Goal: Task Accomplishment & Management: Manage account settings

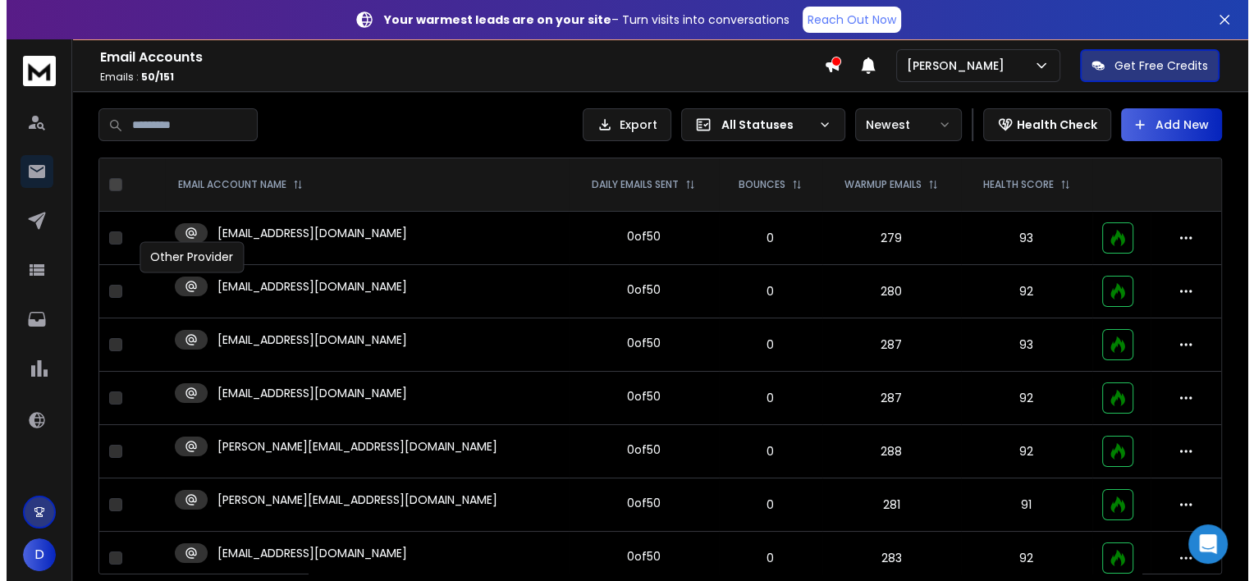
scroll to position [82, 0]
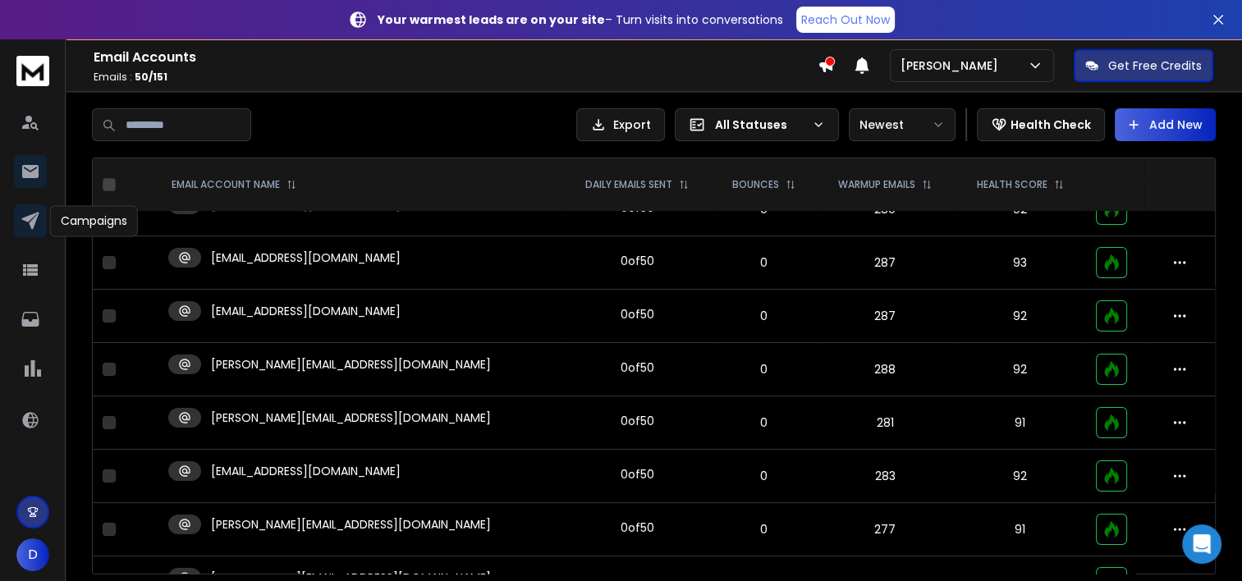
click at [33, 213] on icon at bounding box center [31, 221] width 20 height 20
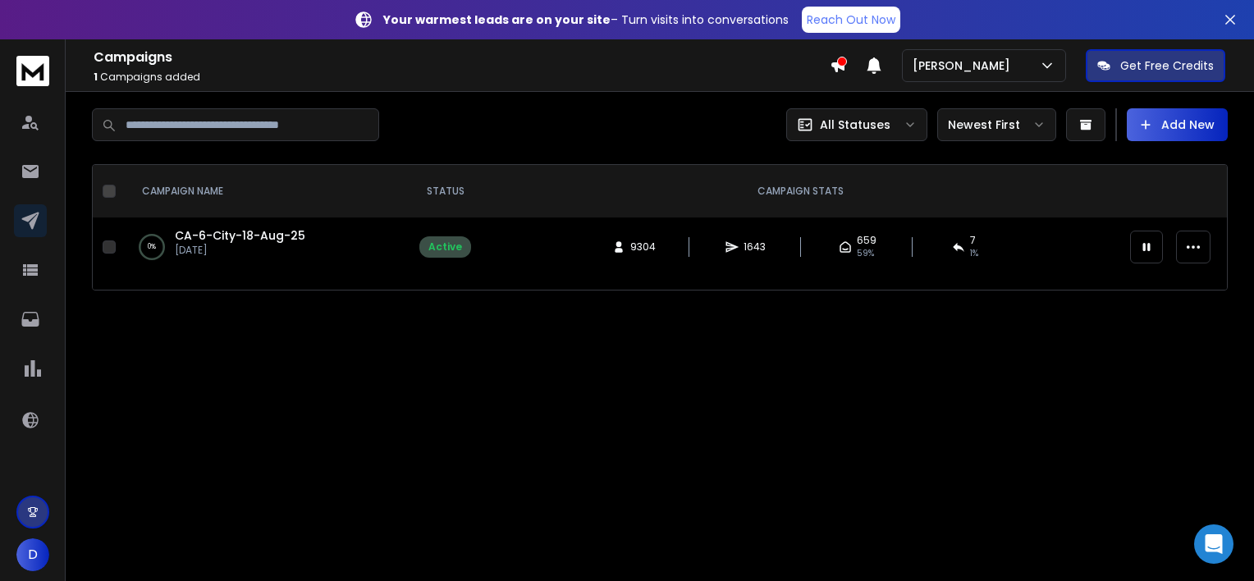
click at [283, 231] on span "CA-6-City-18-Aug-25" at bounding box center [240, 235] width 131 height 16
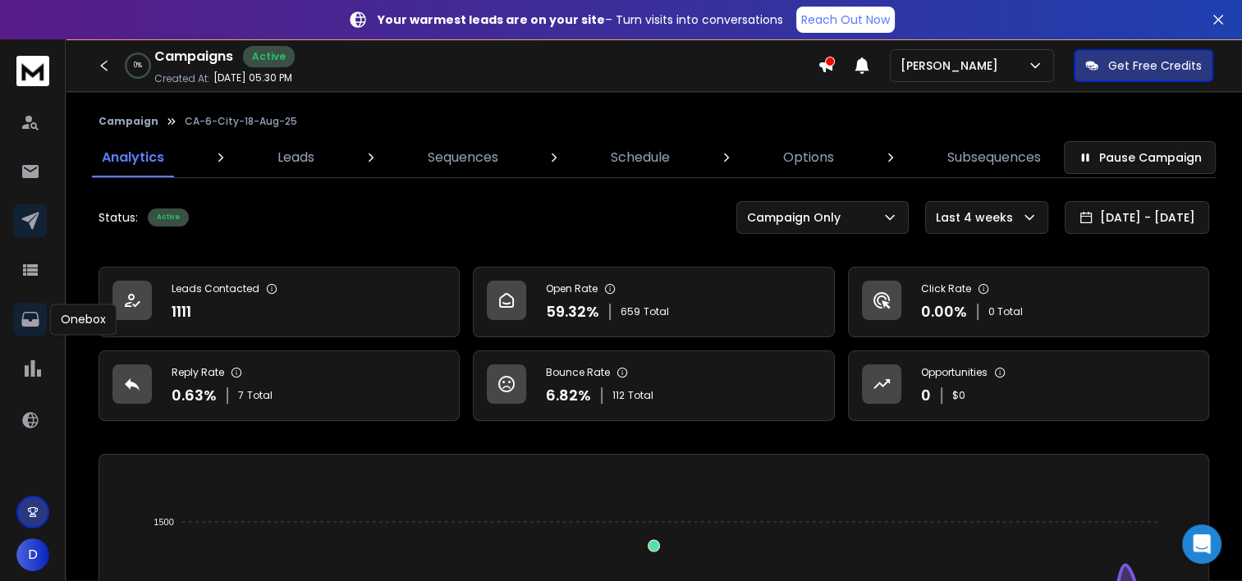
click at [21, 316] on icon at bounding box center [31, 319] width 20 height 20
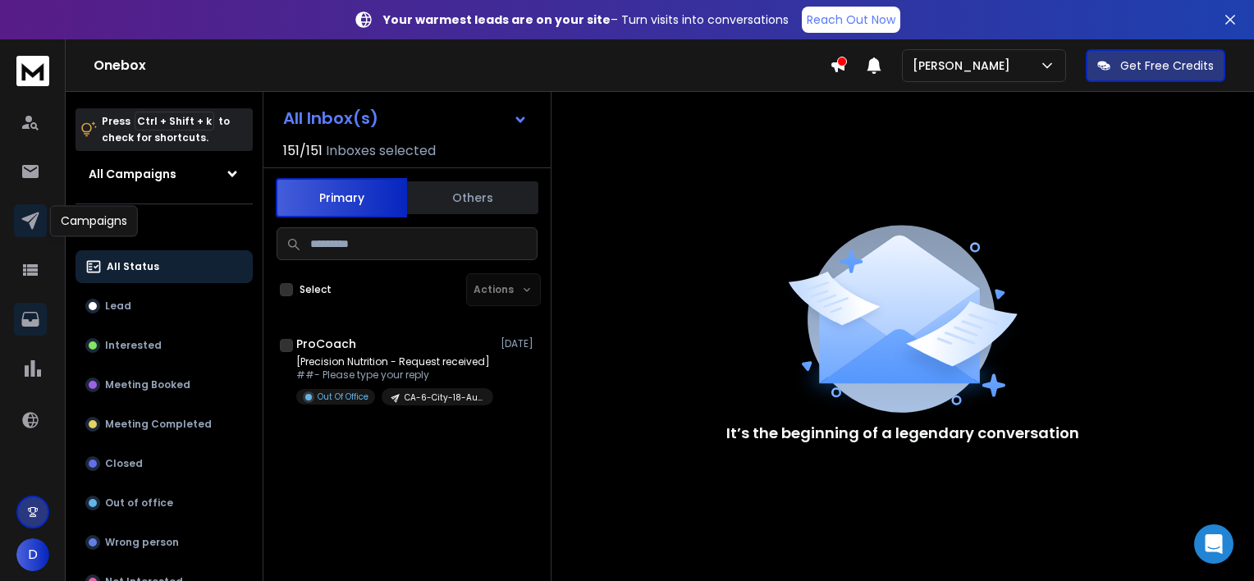
click at [39, 222] on icon at bounding box center [31, 221] width 20 height 20
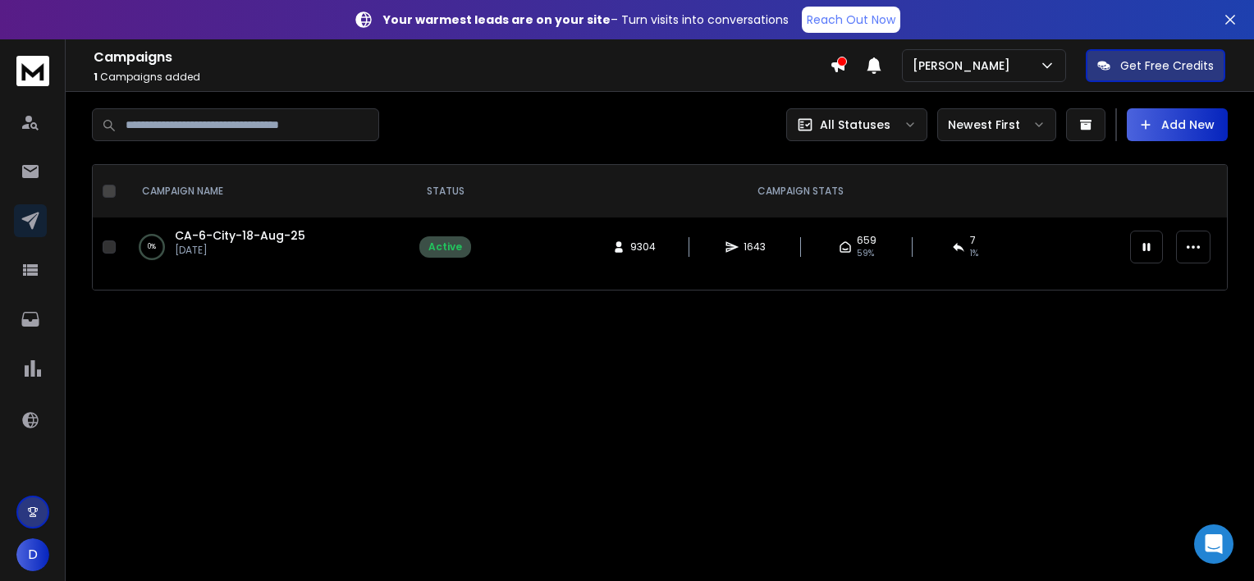
click at [205, 238] on span "CA-6-City-18-Aug-25" at bounding box center [240, 235] width 131 height 16
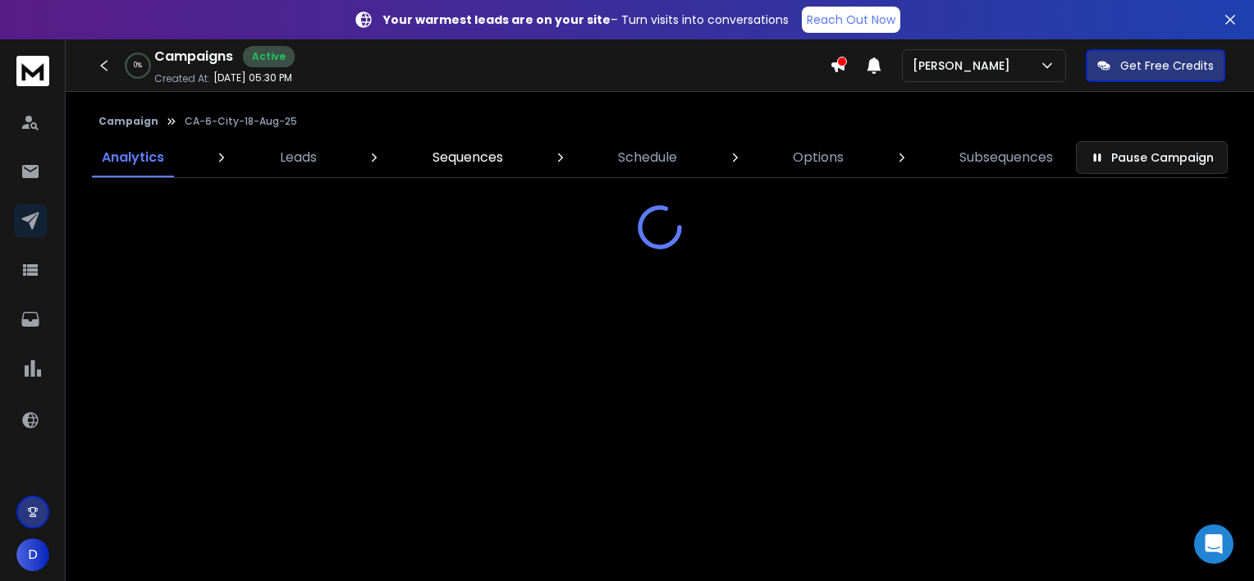
click at [456, 167] on link "Sequences" at bounding box center [468, 157] width 90 height 39
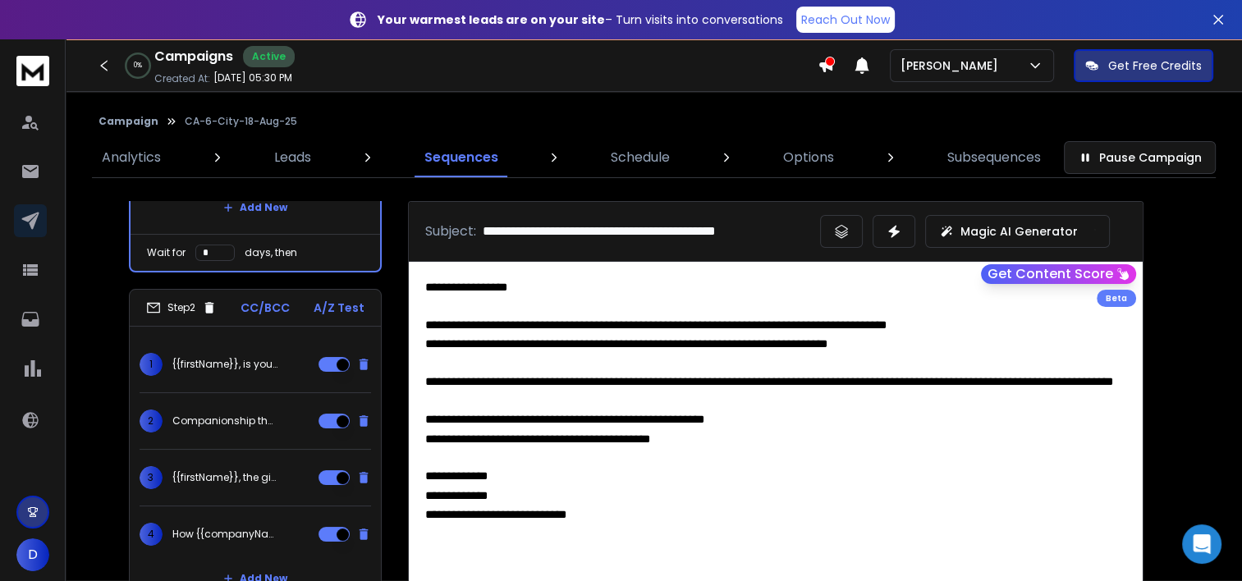
scroll to position [328, 0]
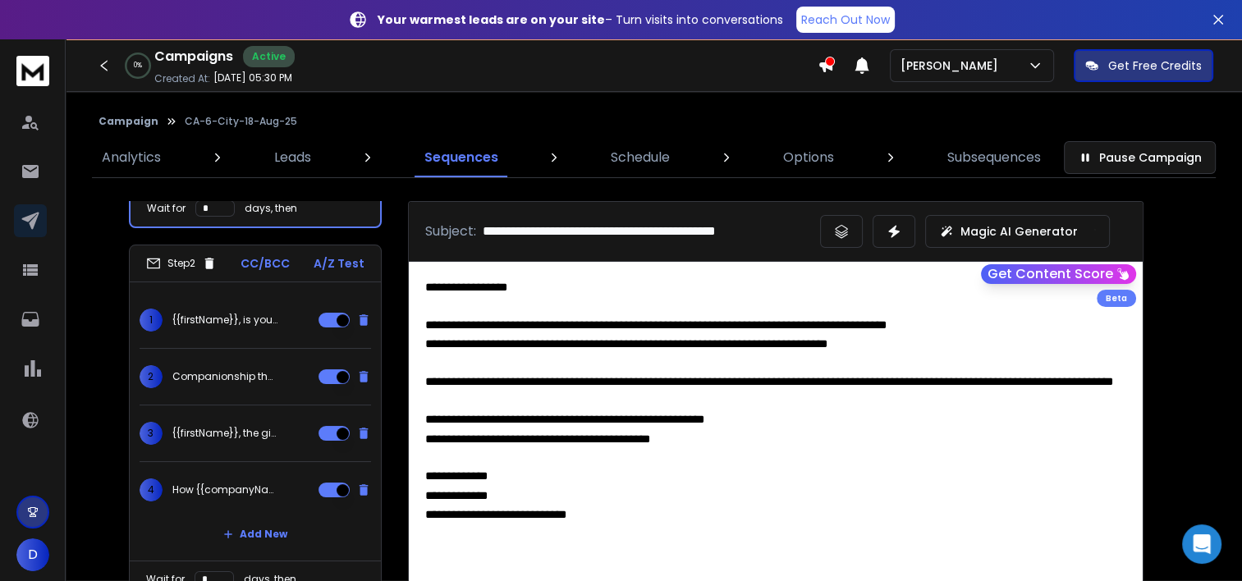
click at [256, 309] on div "1 {{firstName}}, is your loved one feeling isolated?" at bounding box center [209, 320] width 138 height 23
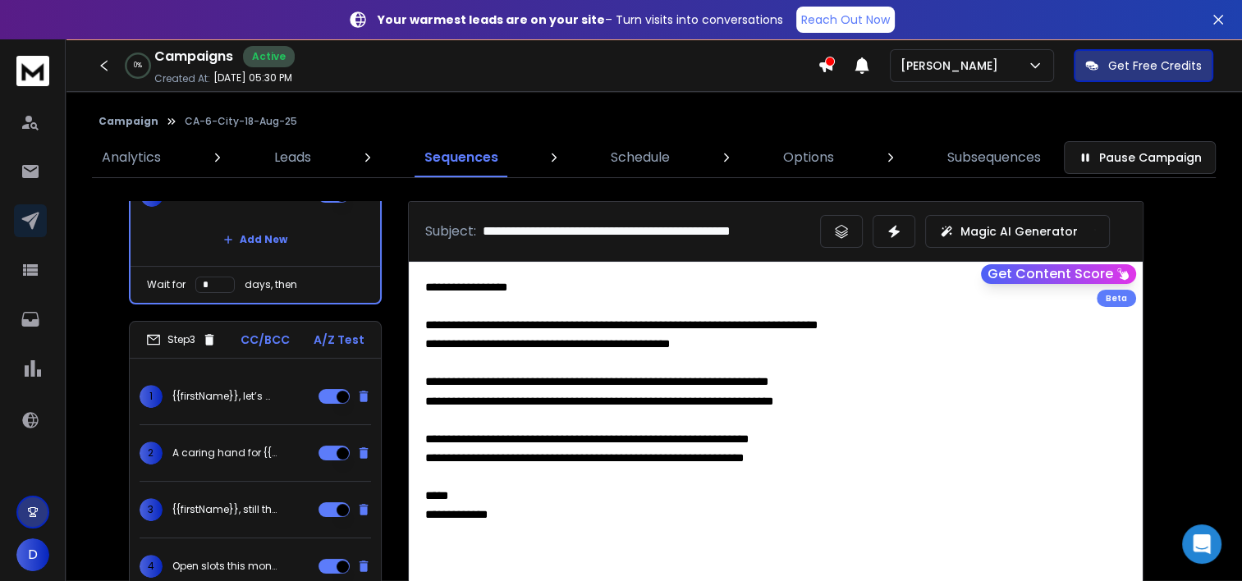
scroll to position [648, 0]
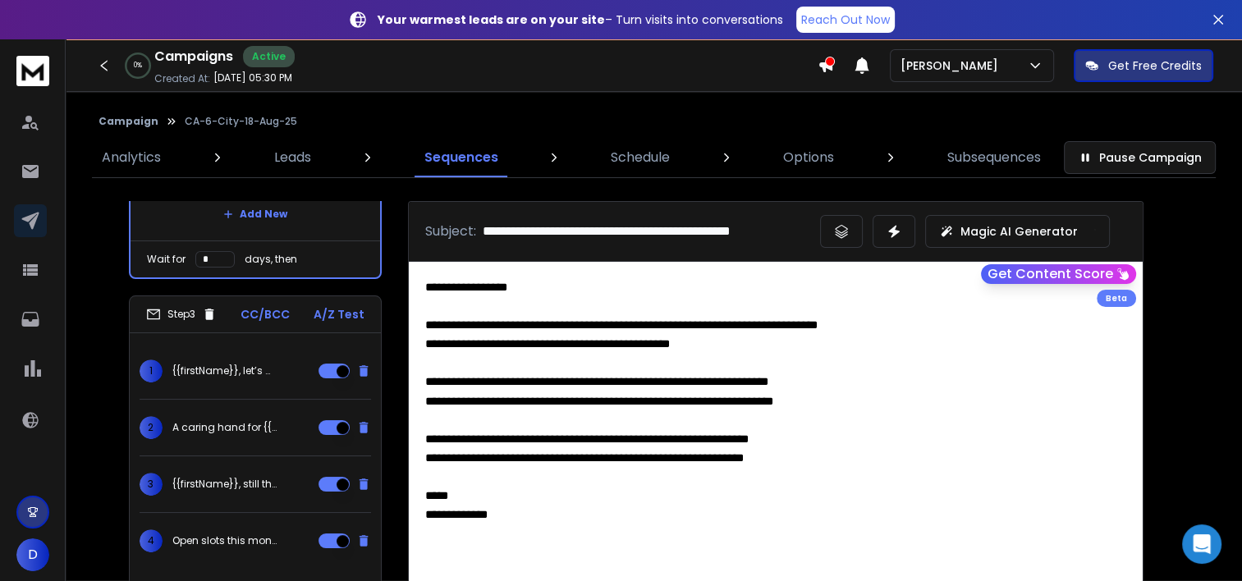
click at [218, 368] on p "{{firstName}}, let’s make life easier for your loved one" at bounding box center [224, 370] width 105 height 13
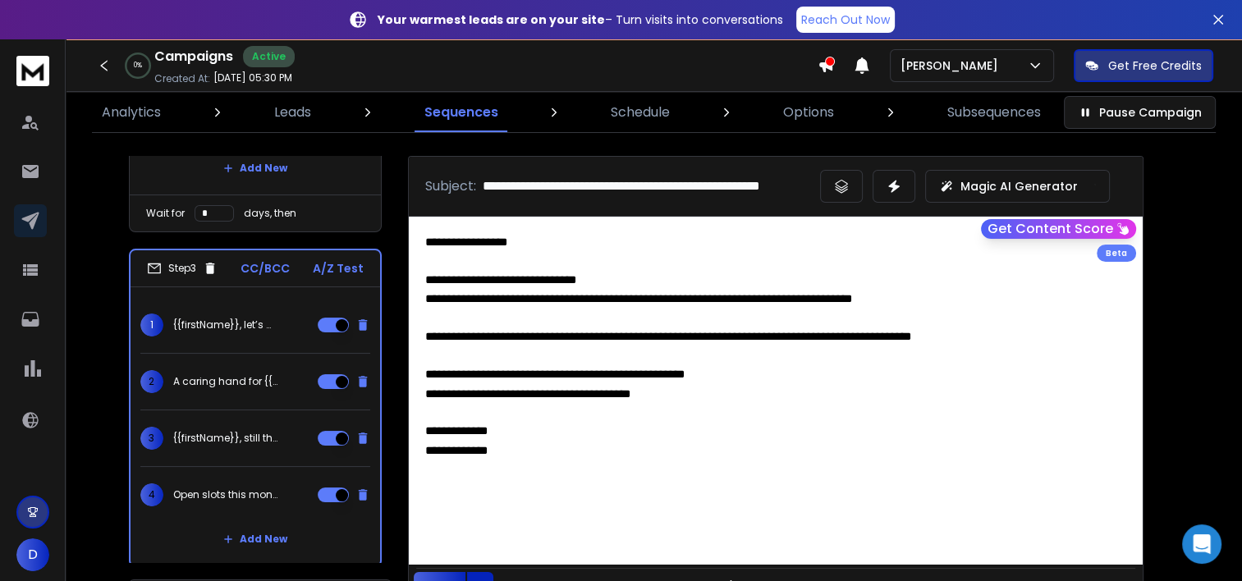
scroll to position [82, 0]
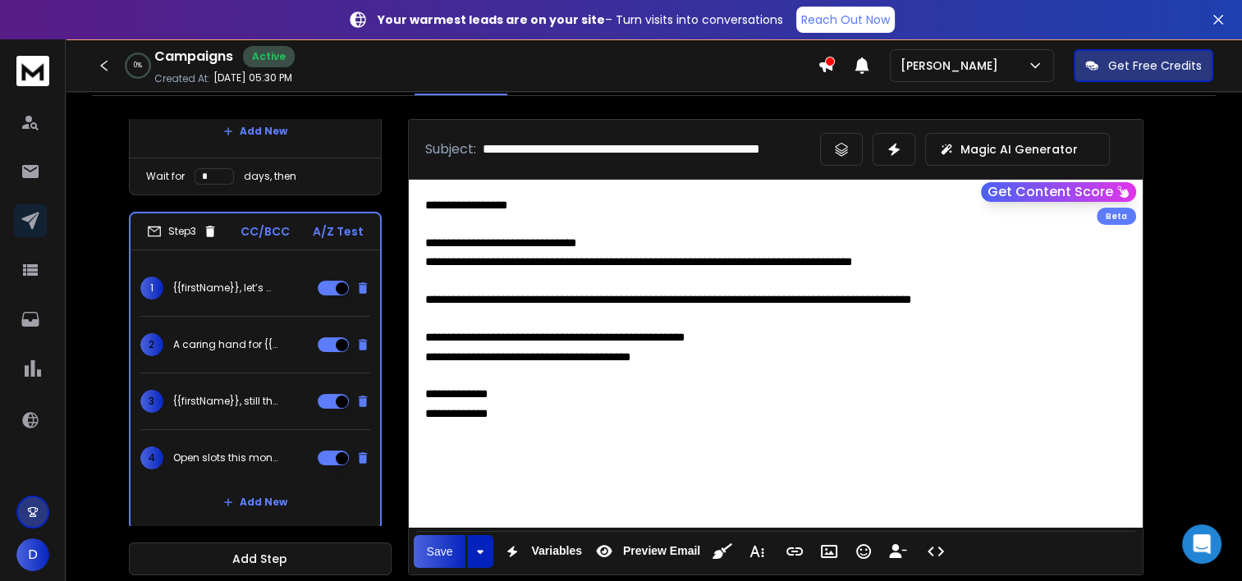
click at [199, 398] on p "{{firstName}}, still thinking about support for your loved one?" at bounding box center [225, 401] width 105 height 13
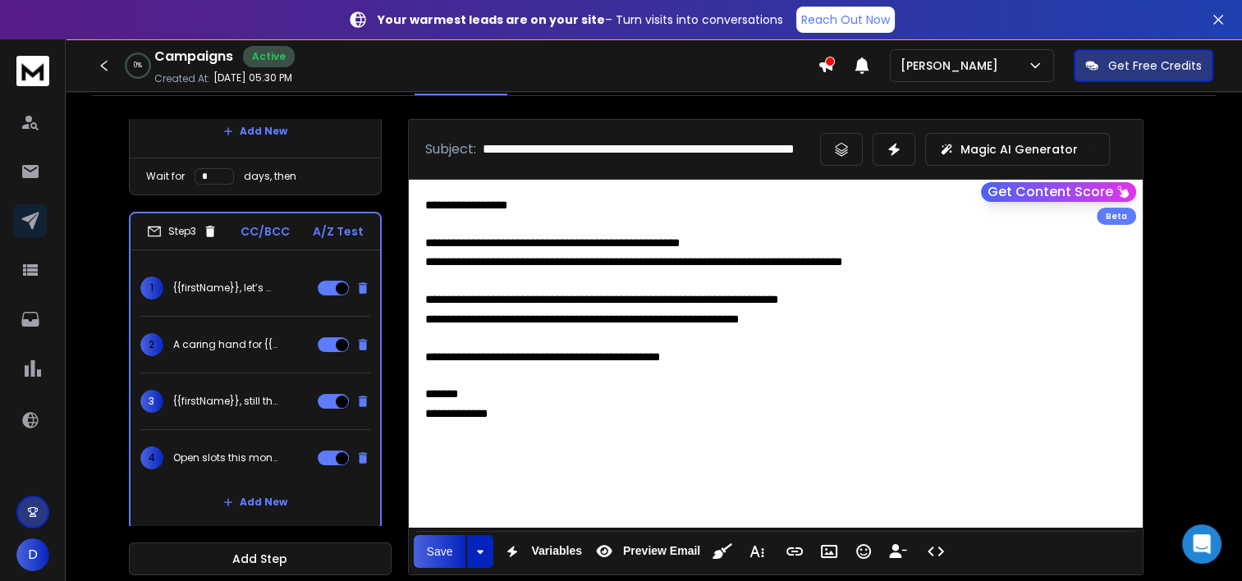
click at [222, 453] on p "Open slots this month for Angels My Way Home Care" at bounding box center [225, 458] width 105 height 13
type input "**********"
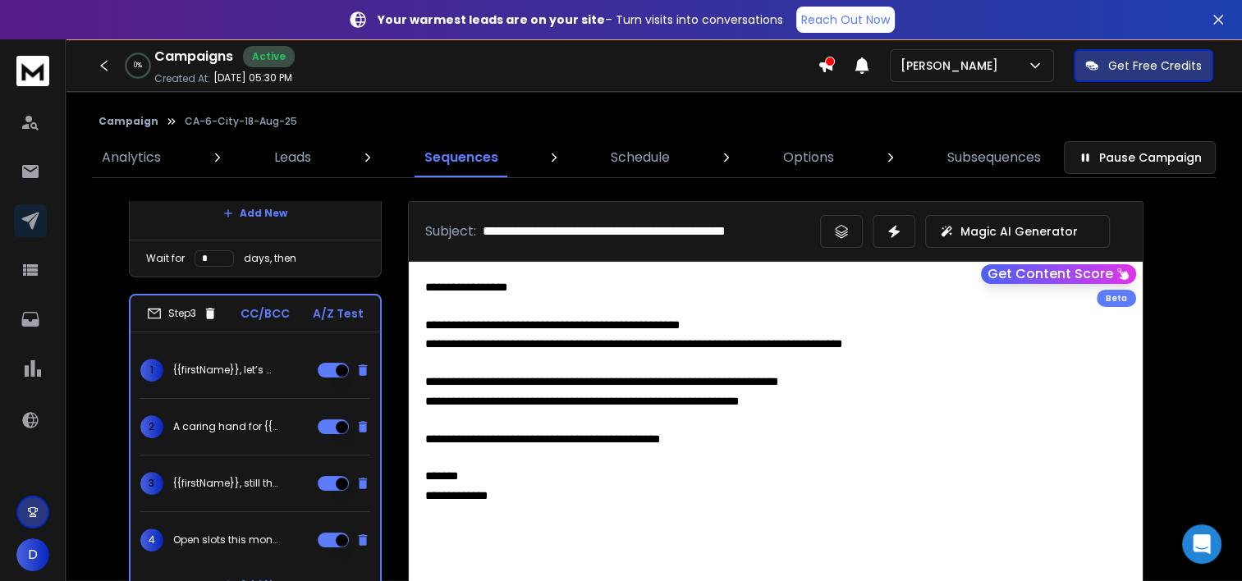
scroll to position [0, 0]
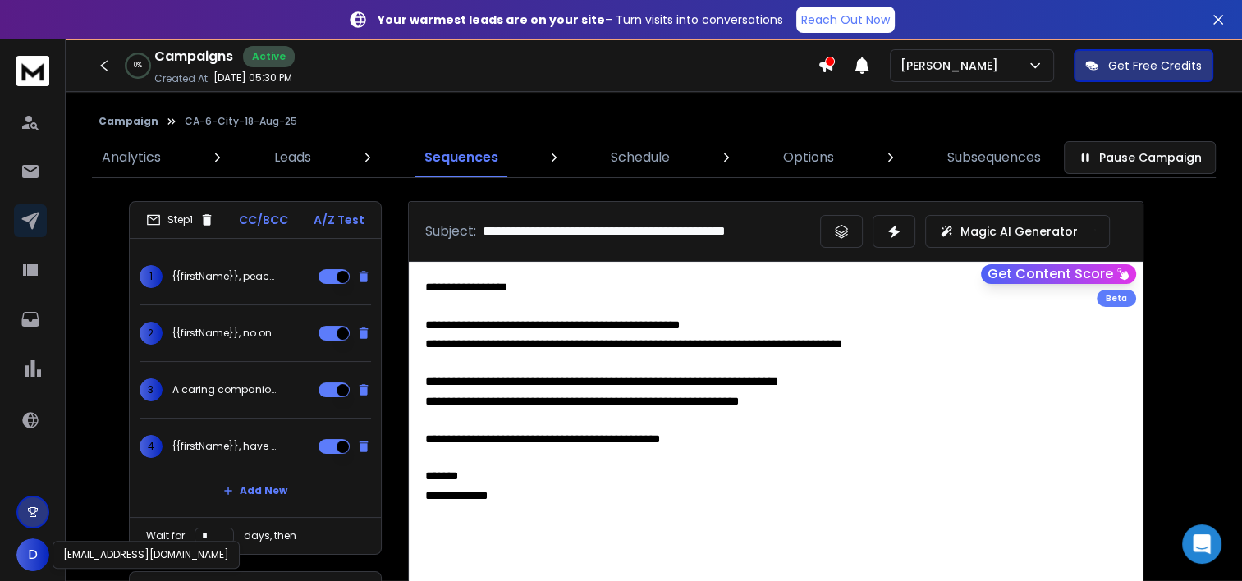
click at [26, 555] on span "D" at bounding box center [32, 555] width 33 height 33
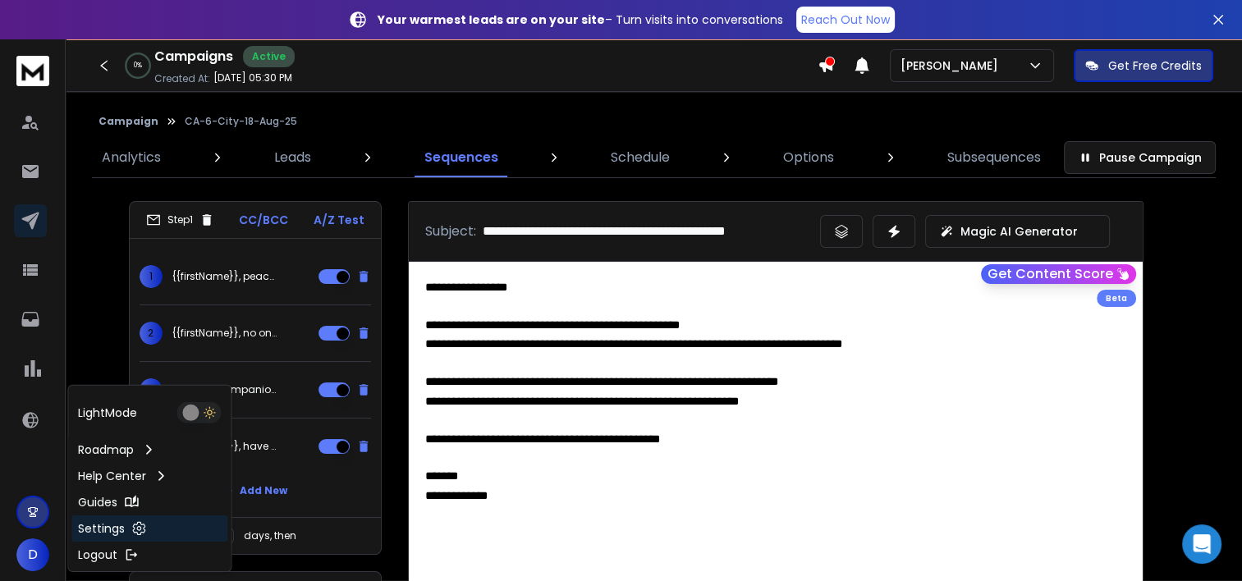
click at [149, 518] on div "Settings" at bounding box center [149, 529] width 156 height 26
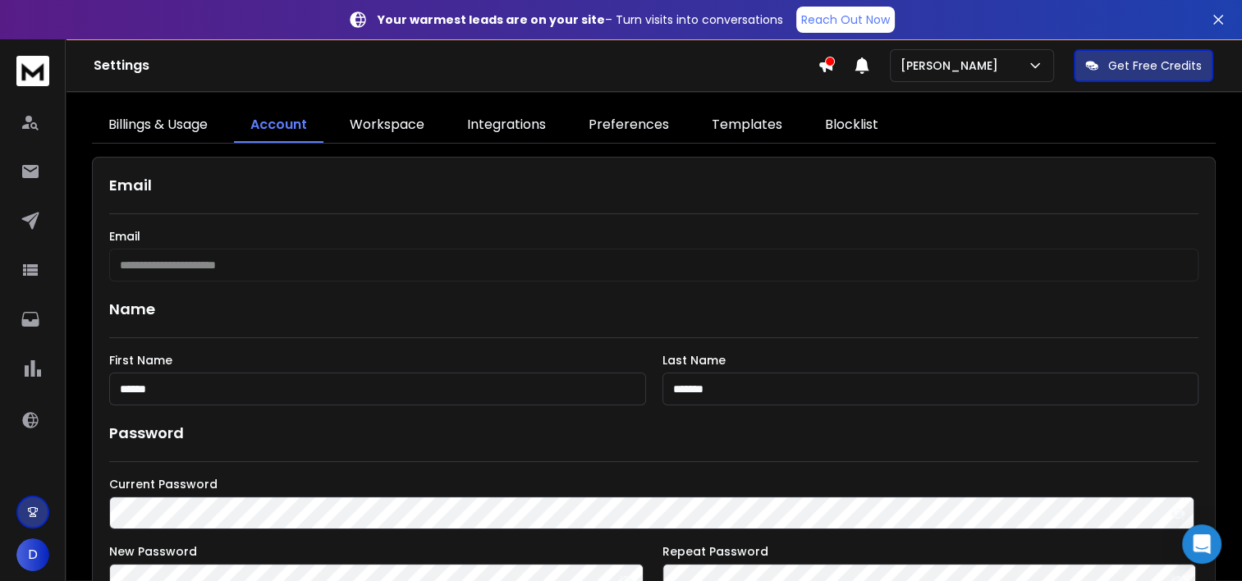
click at [401, 120] on link "Workspace" at bounding box center [387, 125] width 108 height 34
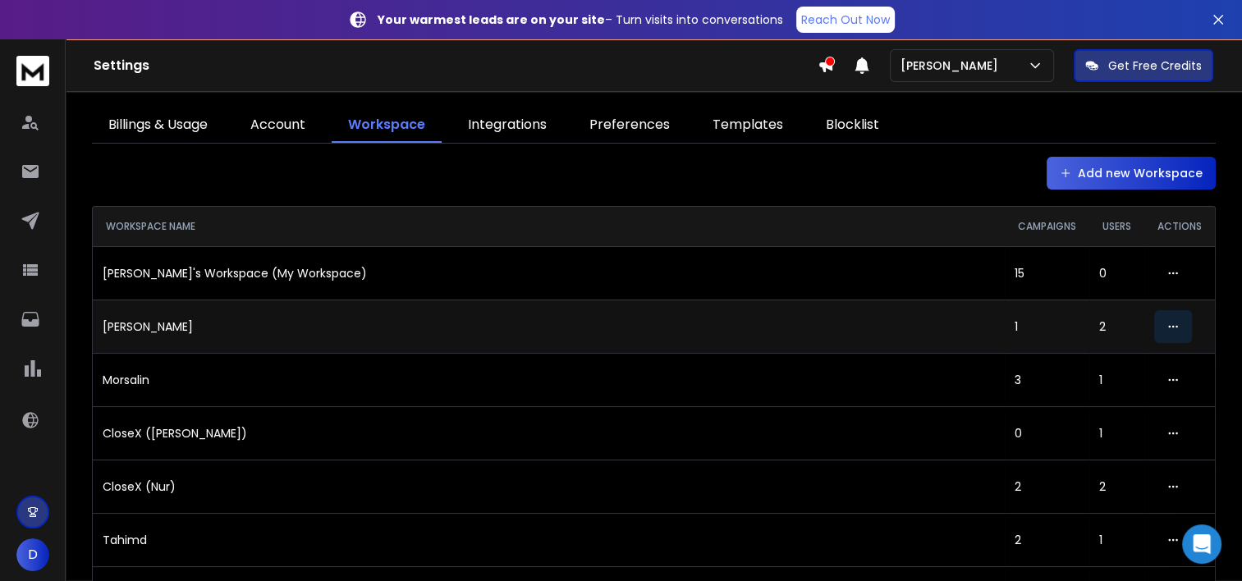
click at [1176, 316] on button "button" at bounding box center [1173, 326] width 38 height 33
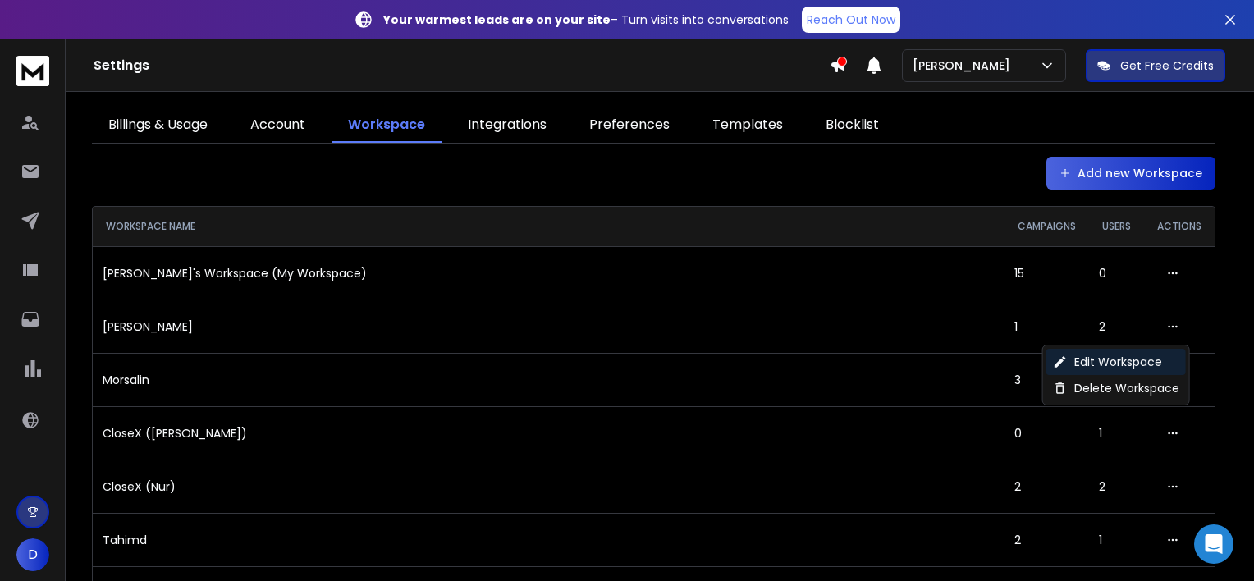
click at [1105, 355] on p "Edit Workspace" at bounding box center [1119, 362] width 88 height 16
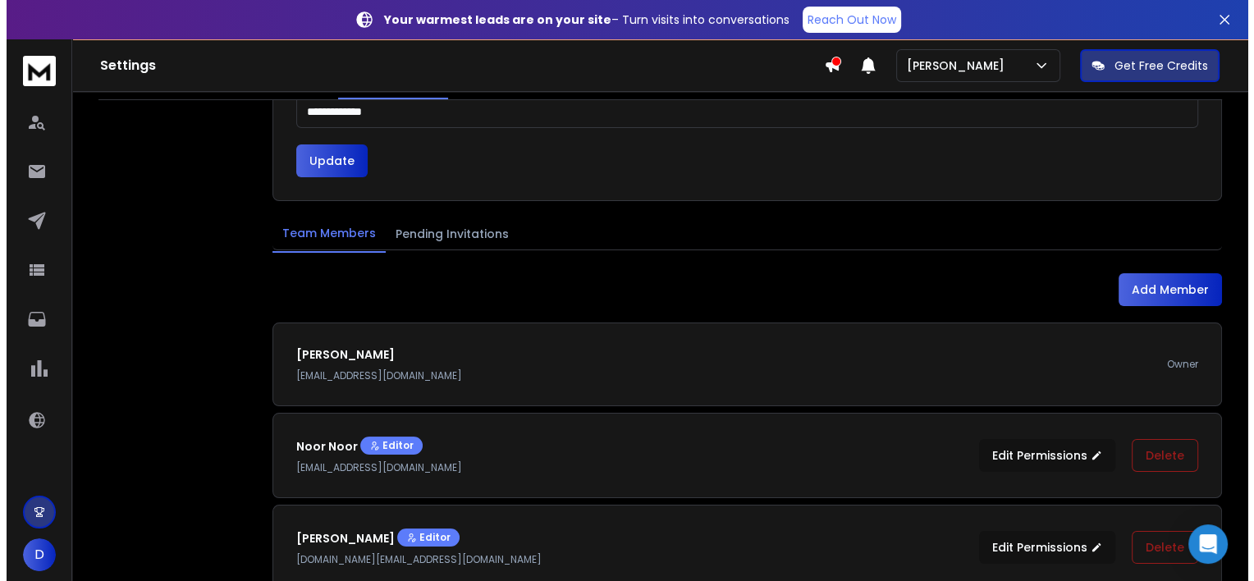
scroll to position [67, 0]
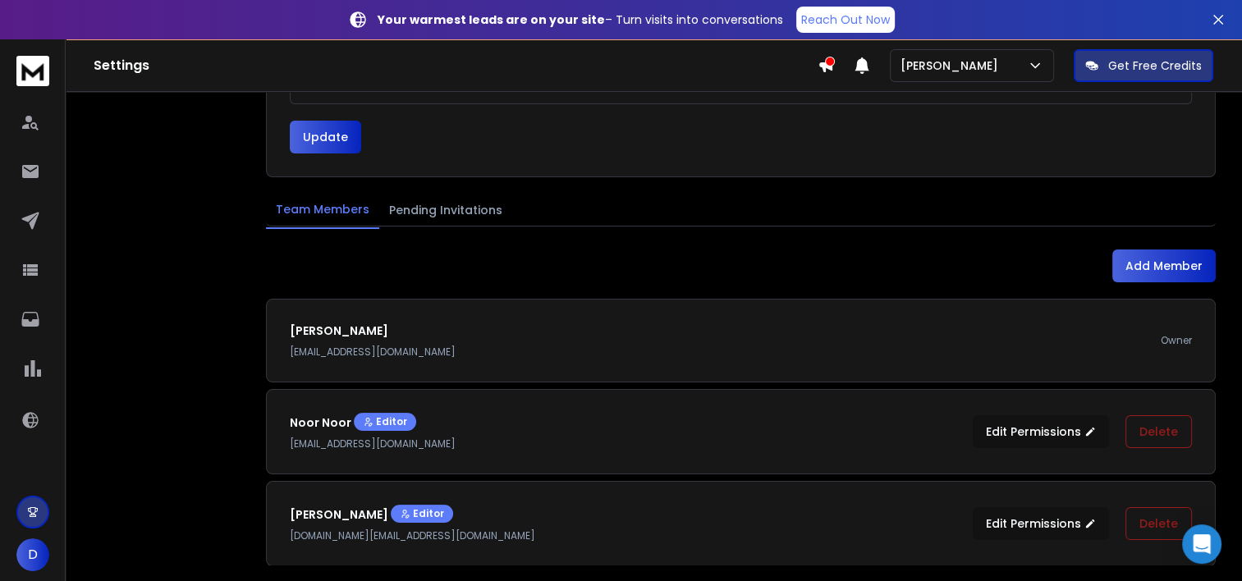
click at [1142, 263] on button "Add Member" at bounding box center [1163, 266] width 103 height 33
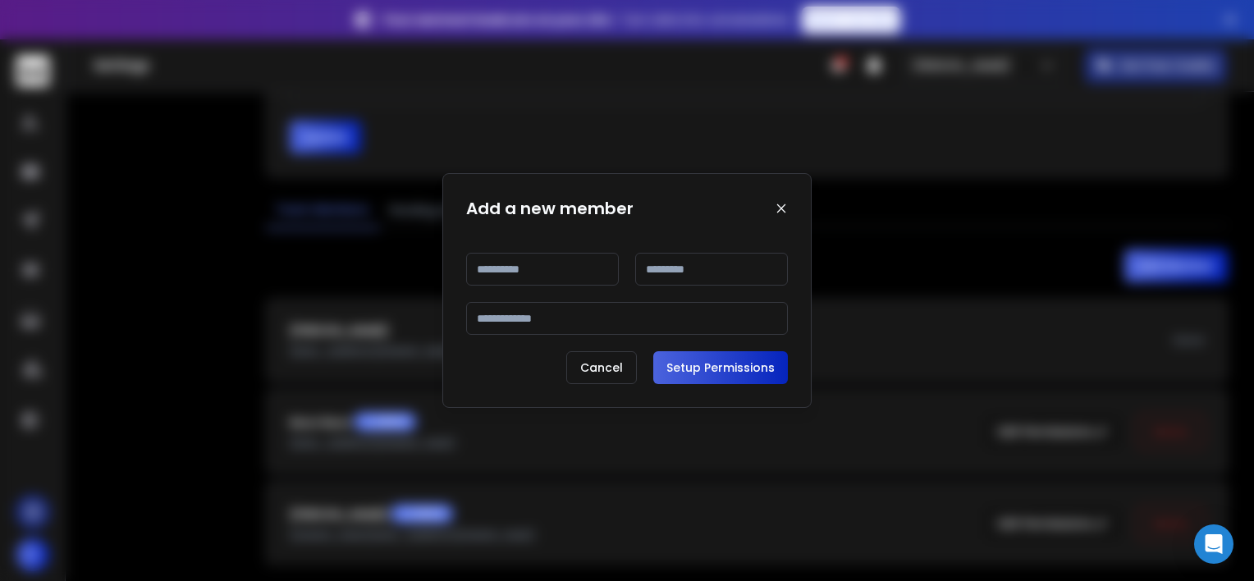
click at [537, 259] on input at bounding box center [542, 269] width 153 height 33
drag, startPoint x: 543, startPoint y: 273, endPoint x: 474, endPoint y: 274, distance: 68.2
click at [474, 274] on input "*****" at bounding box center [542, 269] width 153 height 33
type input "*****"
click at [731, 276] on input at bounding box center [711, 269] width 153 height 33
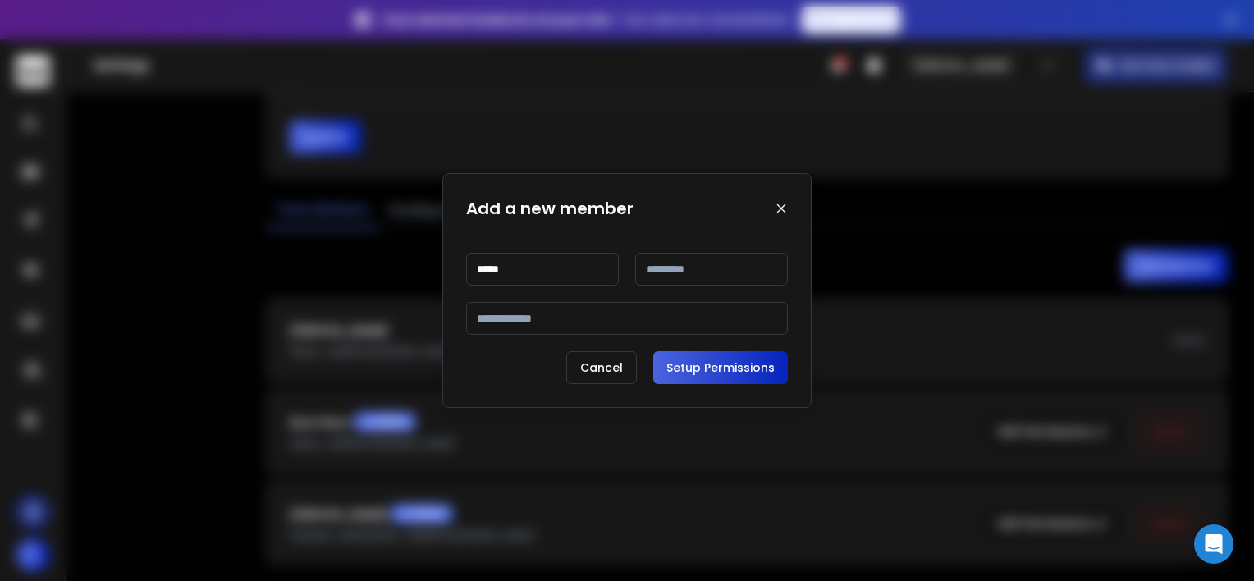
paste input "*****"
type input "*****"
click at [539, 324] on input at bounding box center [627, 318] width 322 height 33
click at [640, 315] on input at bounding box center [627, 318] width 322 height 33
paste input "**********"
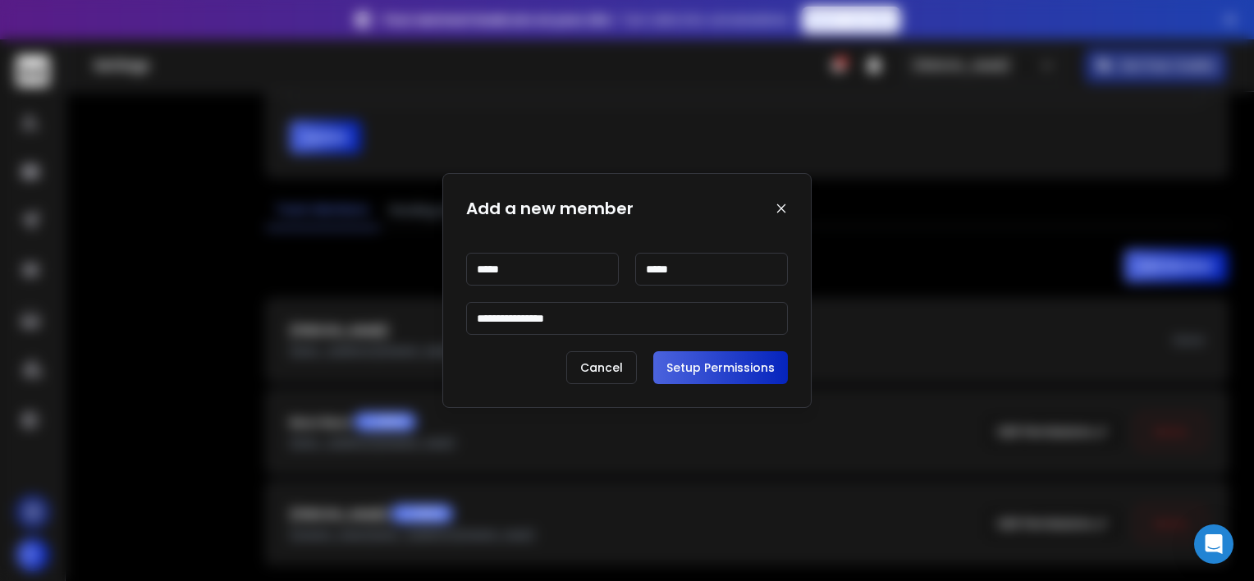
type input "**********"
click at [736, 367] on button "Setup Permissions" at bounding box center [720, 367] width 135 height 33
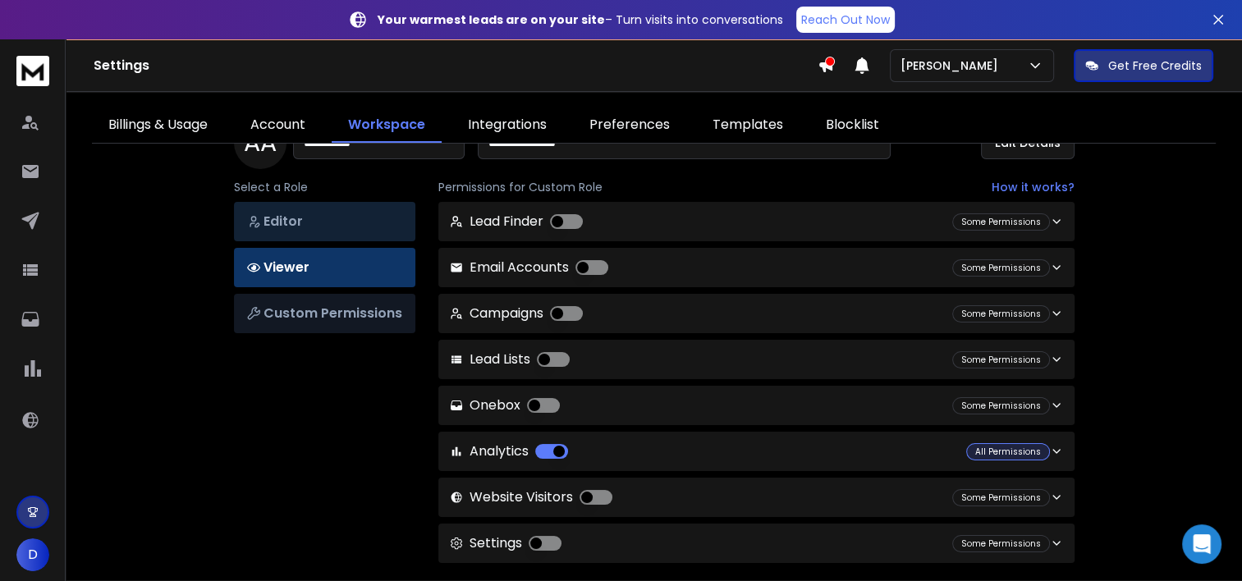
click at [332, 217] on p "Editor" at bounding box center [324, 222] width 155 height 20
click at [259, 217] on button "Editor" at bounding box center [252, 221] width 13 height 41
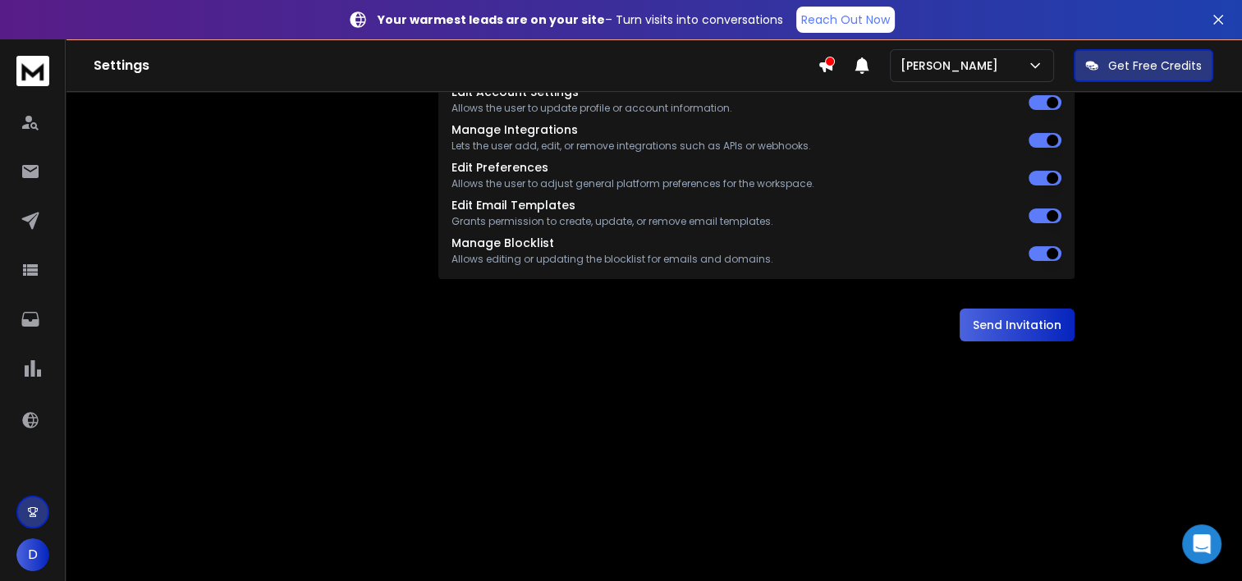
scroll to position [351, 0]
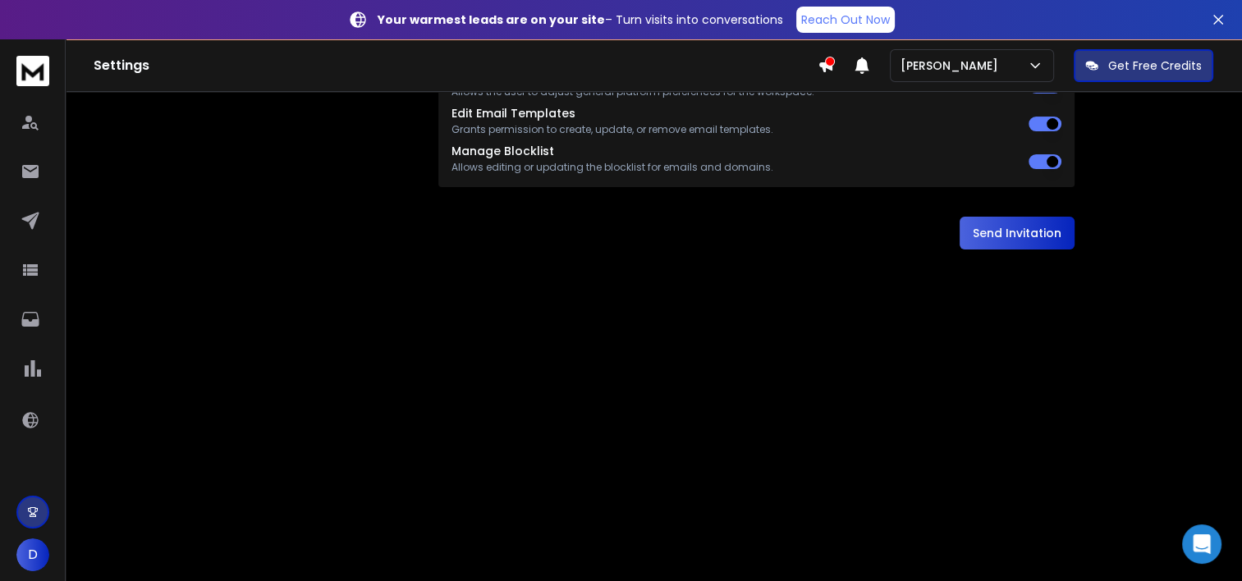
click at [1038, 224] on button "Send Invitation" at bounding box center [1017, 233] width 115 height 33
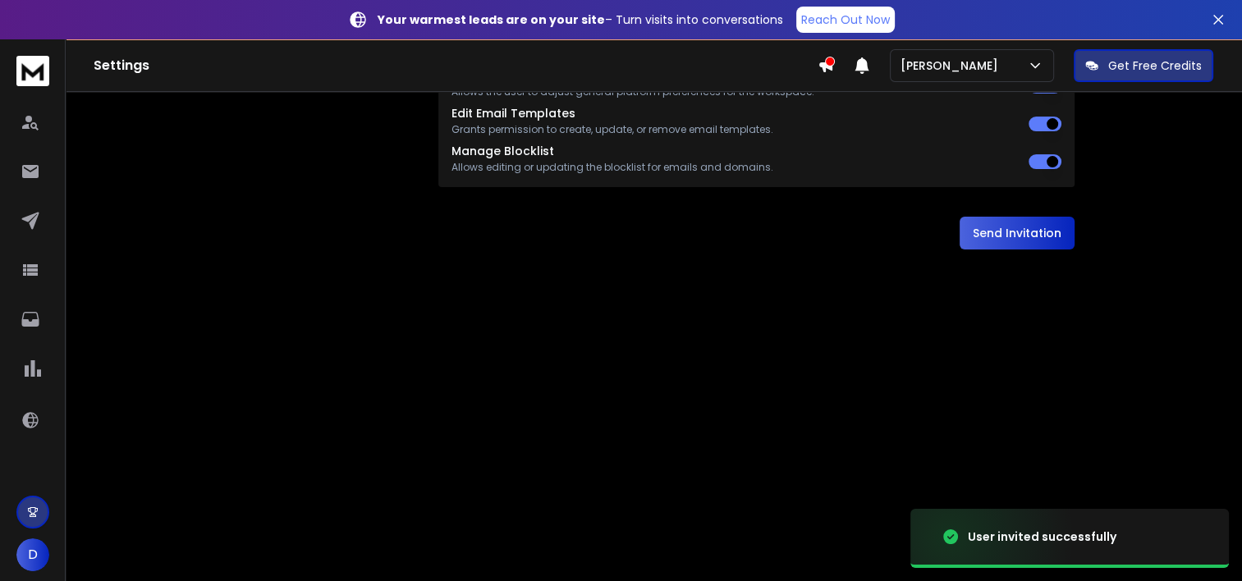
scroll to position [67, 0]
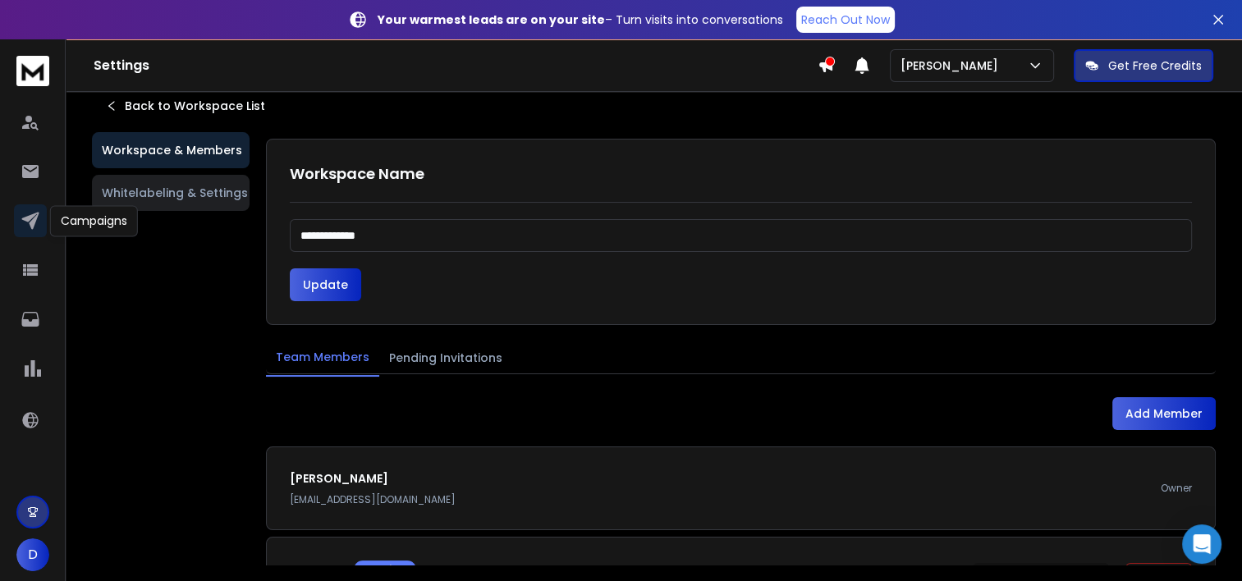
click at [35, 216] on icon at bounding box center [29, 220] width 17 height 17
